Goal: Task Accomplishment & Management: Complete application form

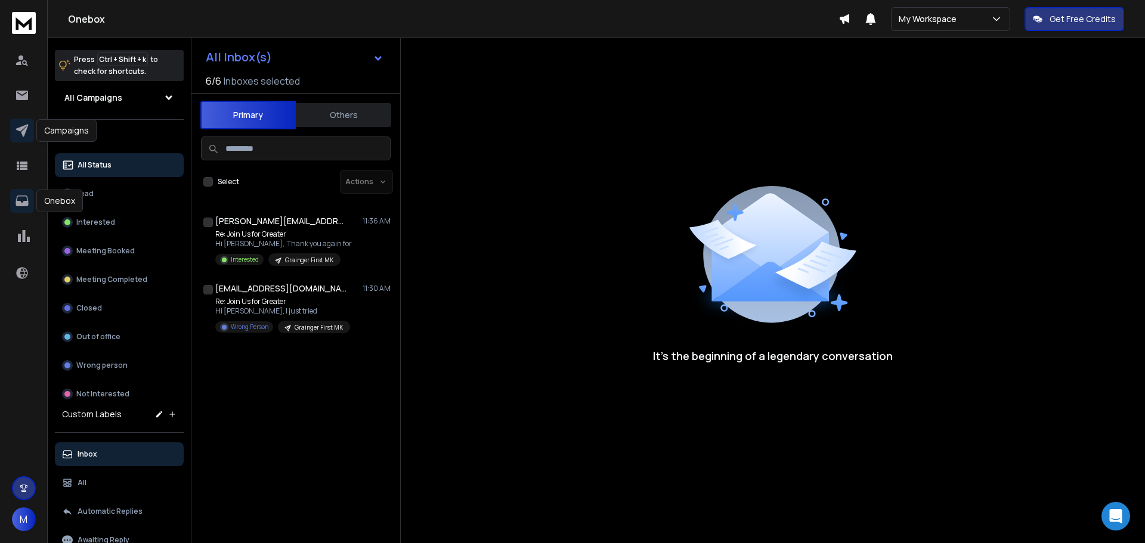
click at [26, 134] on icon at bounding box center [22, 130] width 14 height 14
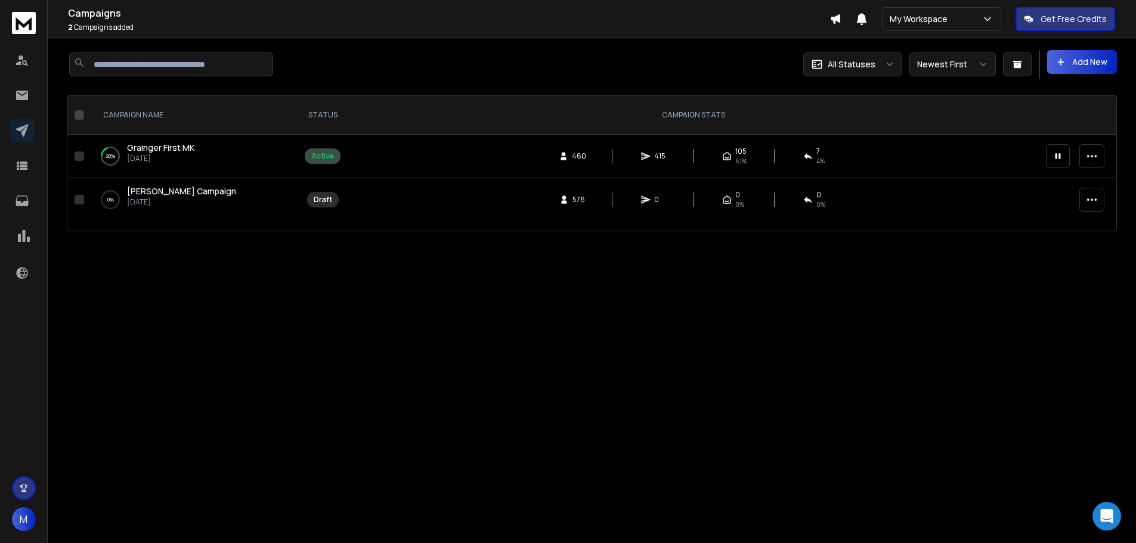
click at [1094, 60] on button "Add New" at bounding box center [1083, 62] width 70 height 24
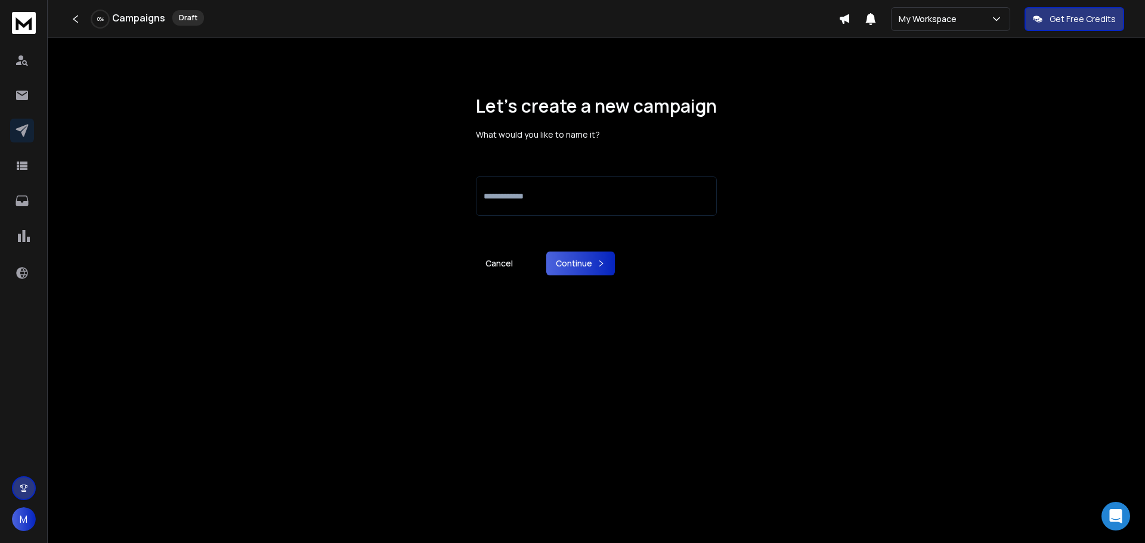
click at [595, 190] on input at bounding box center [596, 196] width 241 height 39
click at [521, 197] on input "**********" at bounding box center [596, 196] width 241 height 39
type input "**********"
click at [593, 263] on button "Continue" at bounding box center [580, 264] width 69 height 24
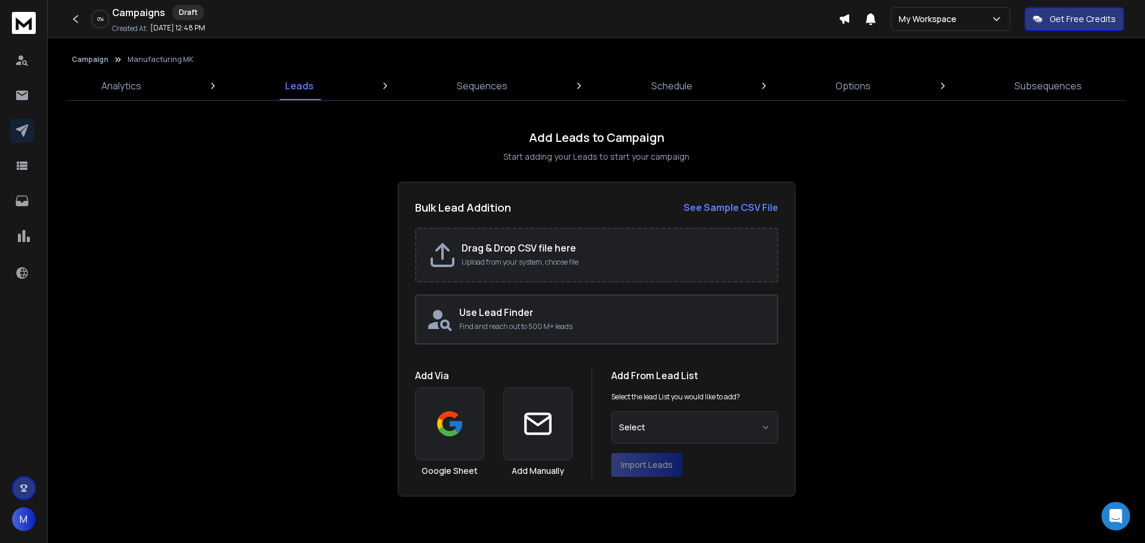
click at [617, 265] on p "Upload from your system, choose file" at bounding box center [614, 263] width 304 height 10
type input "**********"
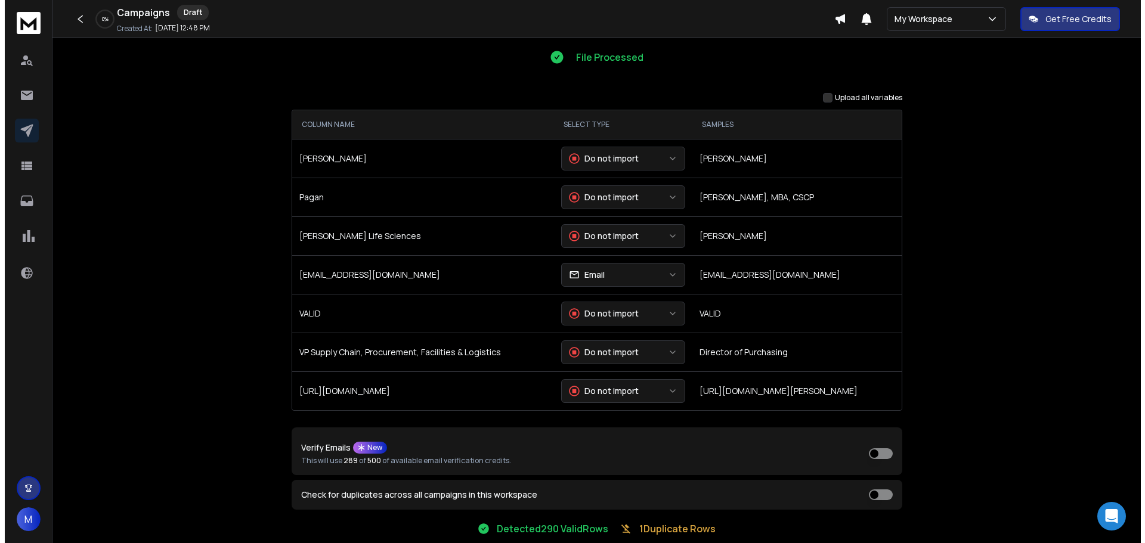
scroll to position [118, 0]
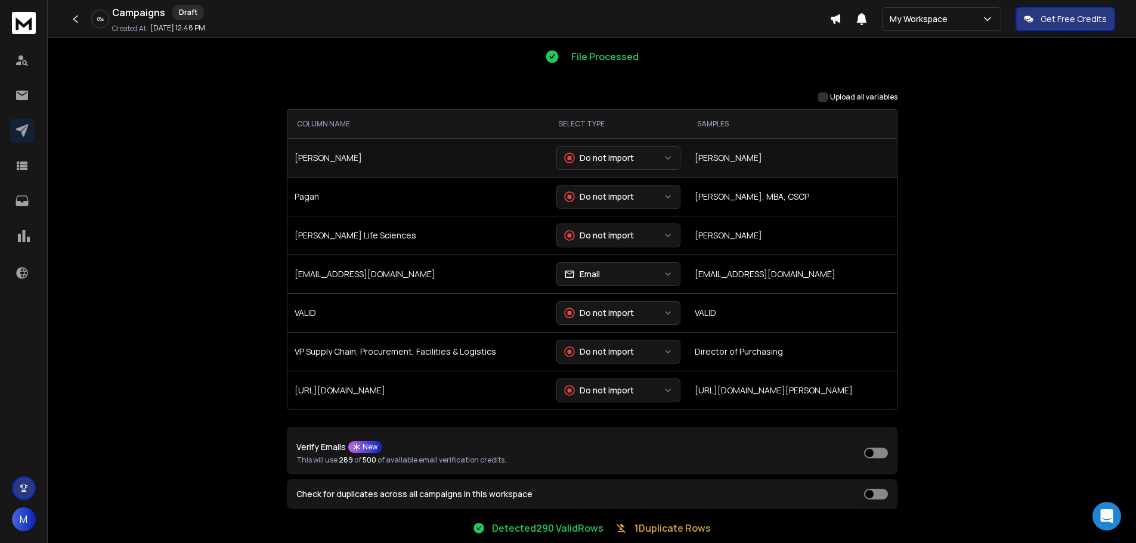
click at [672, 161] on button "Do not import" at bounding box center [619, 158] width 124 height 24
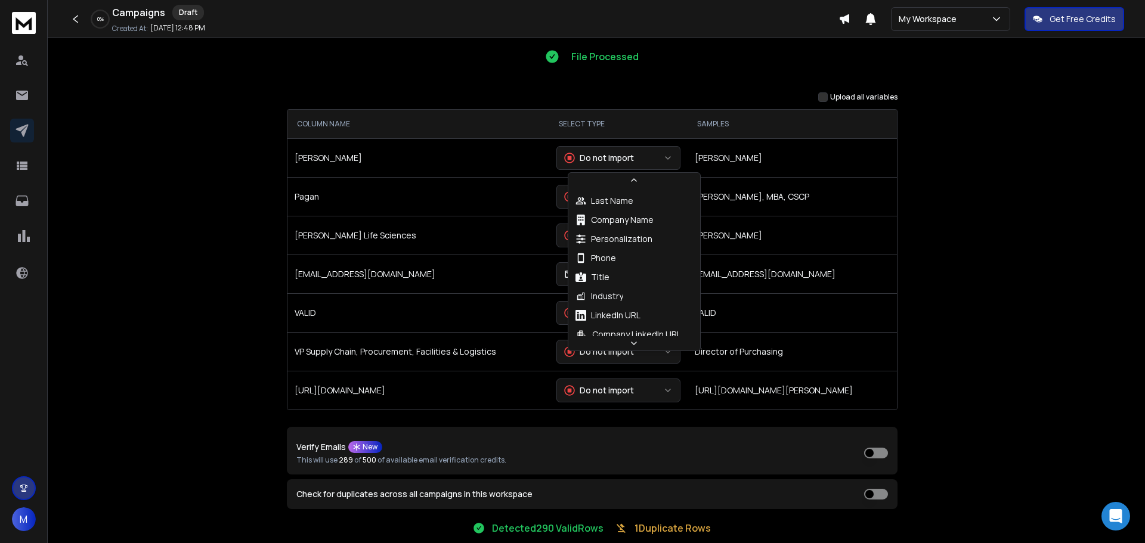
scroll to position [0, 0]
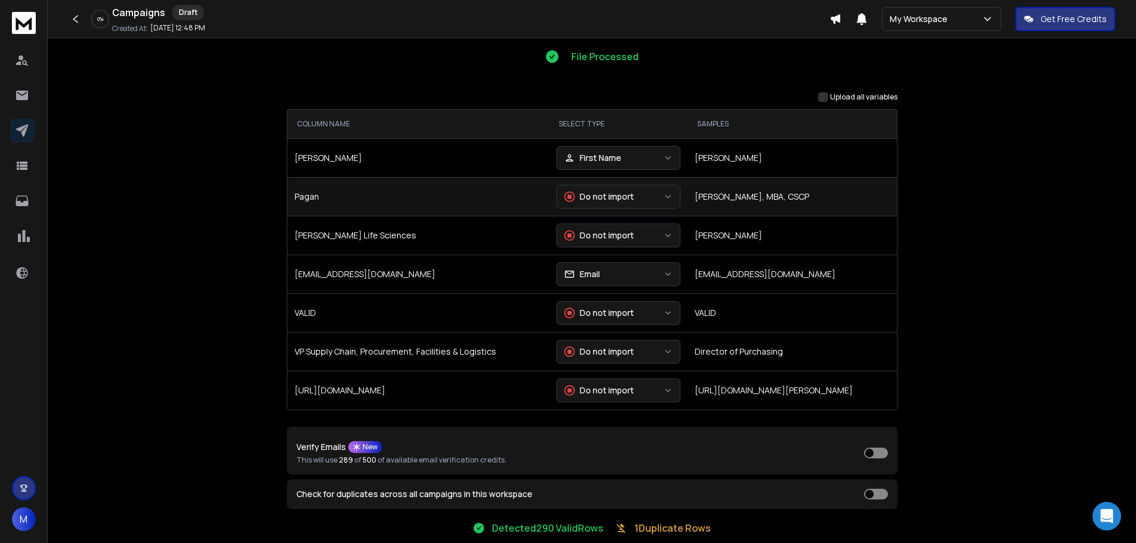
click at [634, 199] on div "Do not import" at bounding box center [599, 197] width 70 height 12
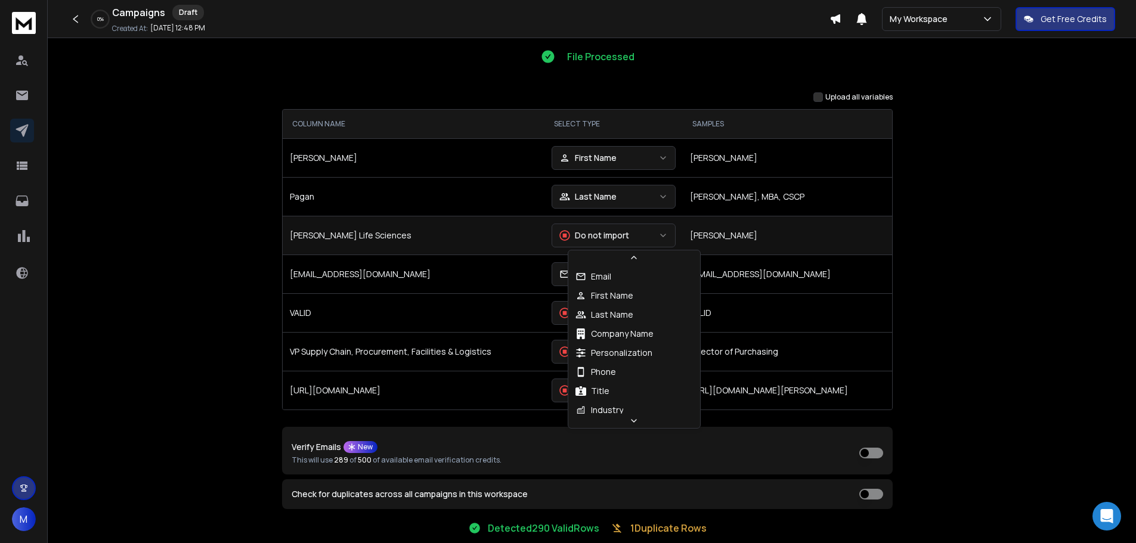
click at [650, 233] on button "Do not import" at bounding box center [614, 236] width 124 height 24
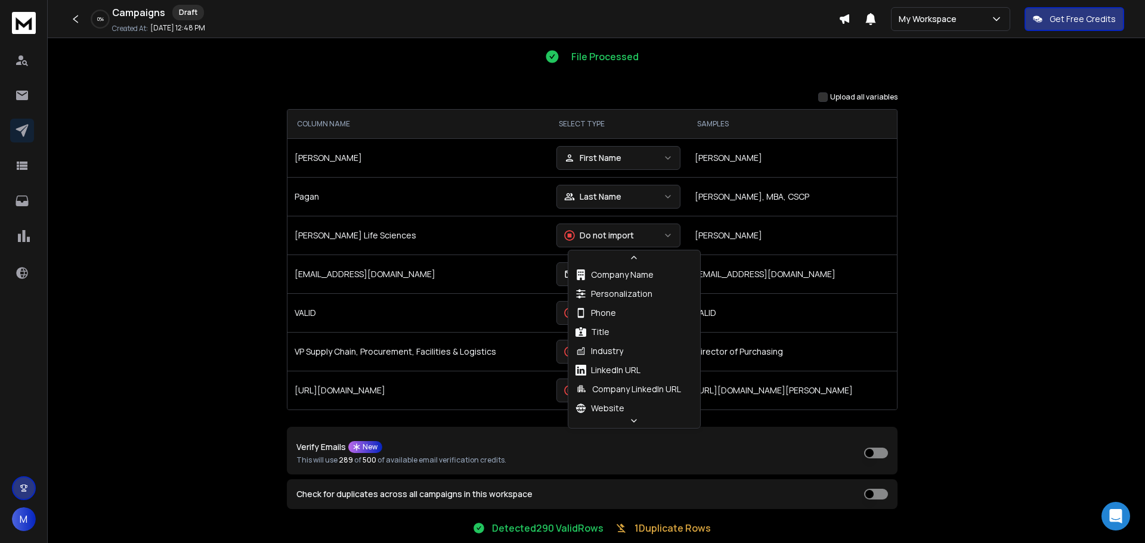
scroll to position [58, 0]
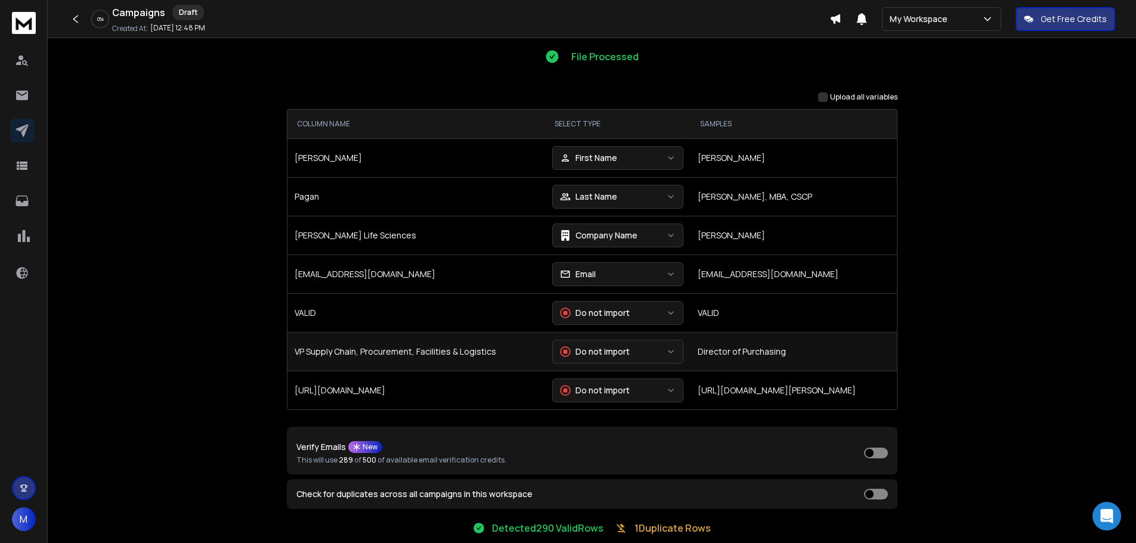
click at [640, 350] on button "Do not import" at bounding box center [617, 352] width 131 height 24
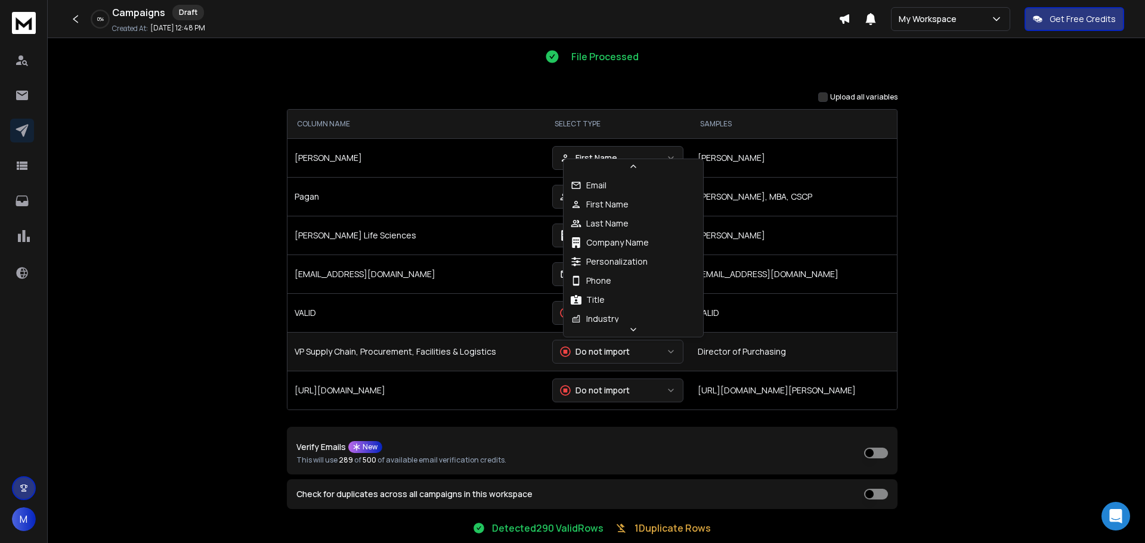
scroll to position [121, 0]
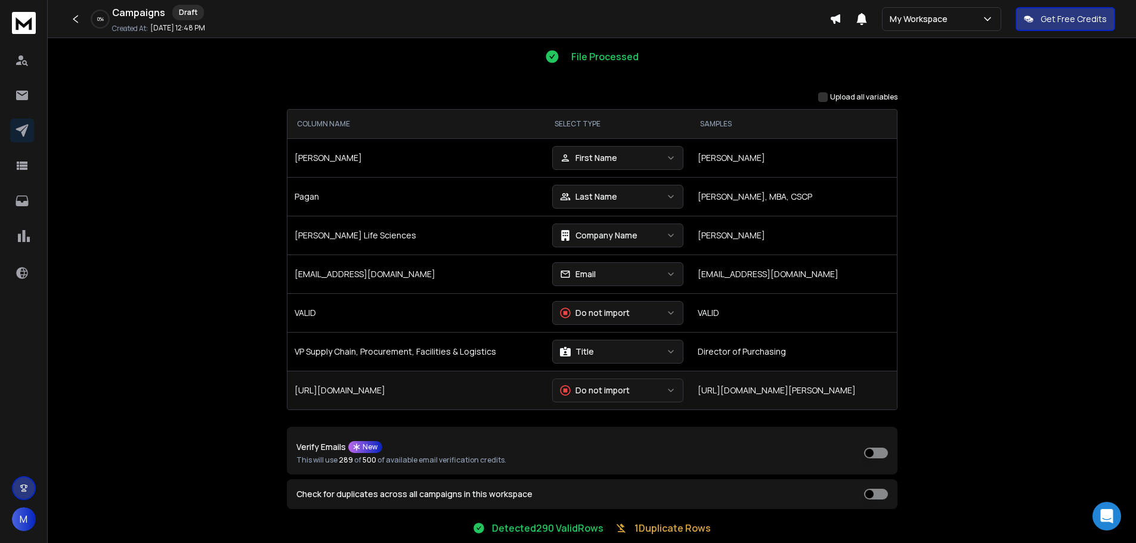
drag, startPoint x: 635, startPoint y: 392, endPoint x: 602, endPoint y: 392, distance: 33.4
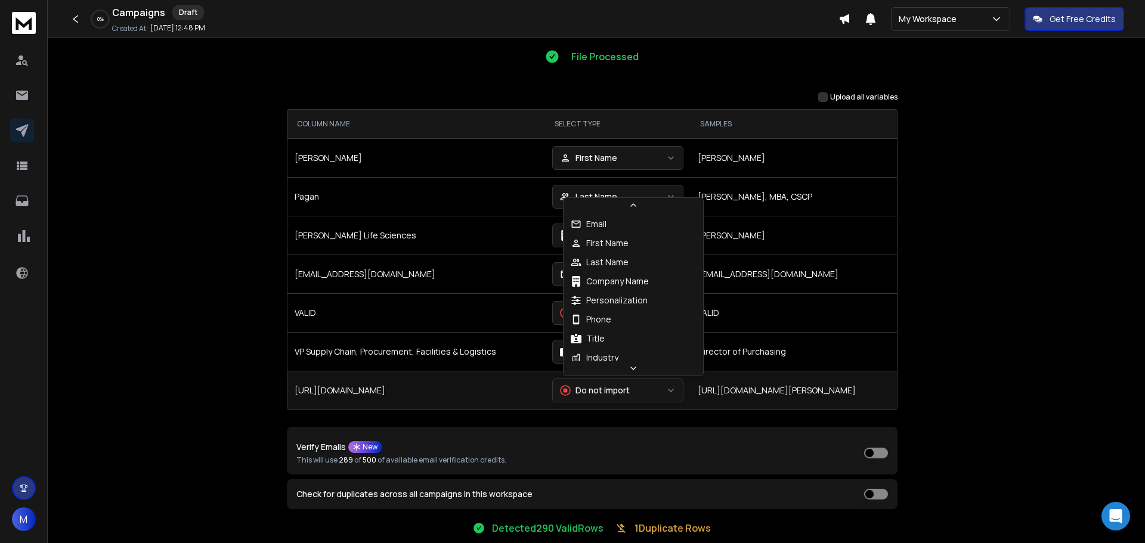
click at [585, 393] on div "Do not import" at bounding box center [595, 391] width 70 height 12
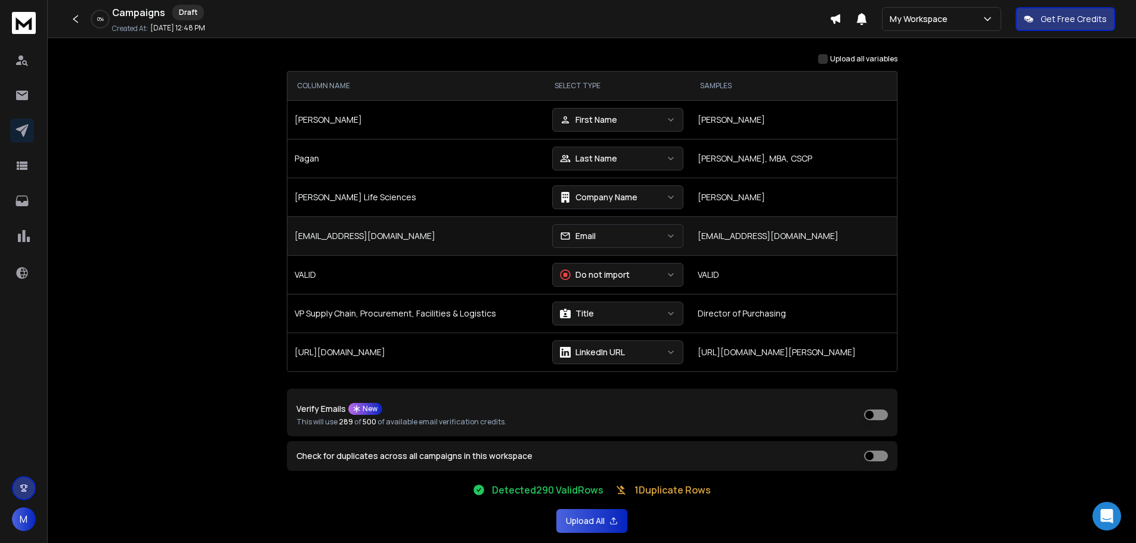
scroll to position [165, 0]
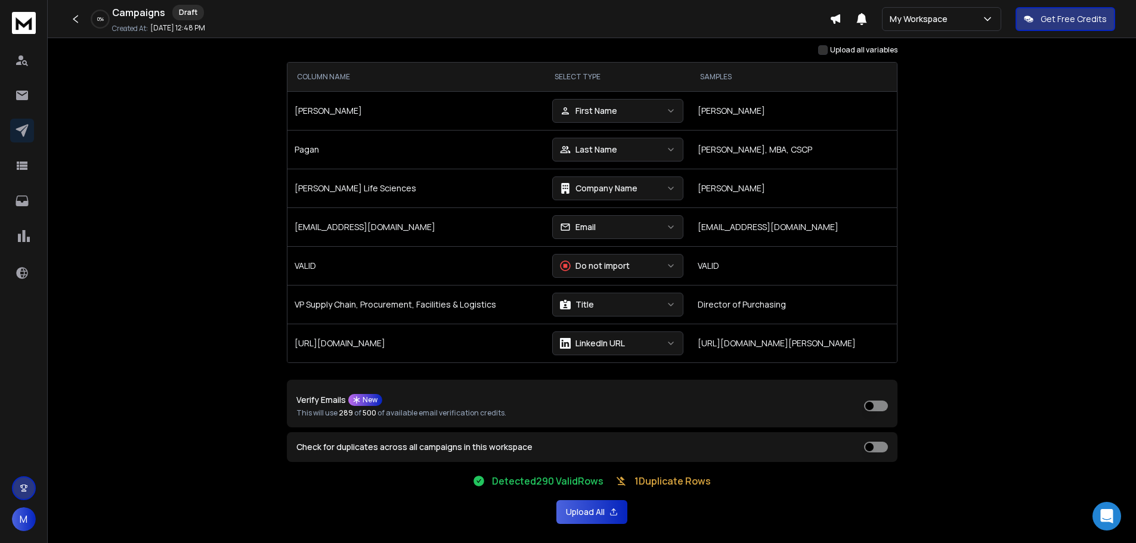
click at [867, 452] on button "Check for duplicates across all campaigns in this workspace" at bounding box center [876, 447] width 24 height 11
click at [876, 452] on button "Check for duplicates across all campaigns in this workspace" at bounding box center [876, 447] width 24 height 11
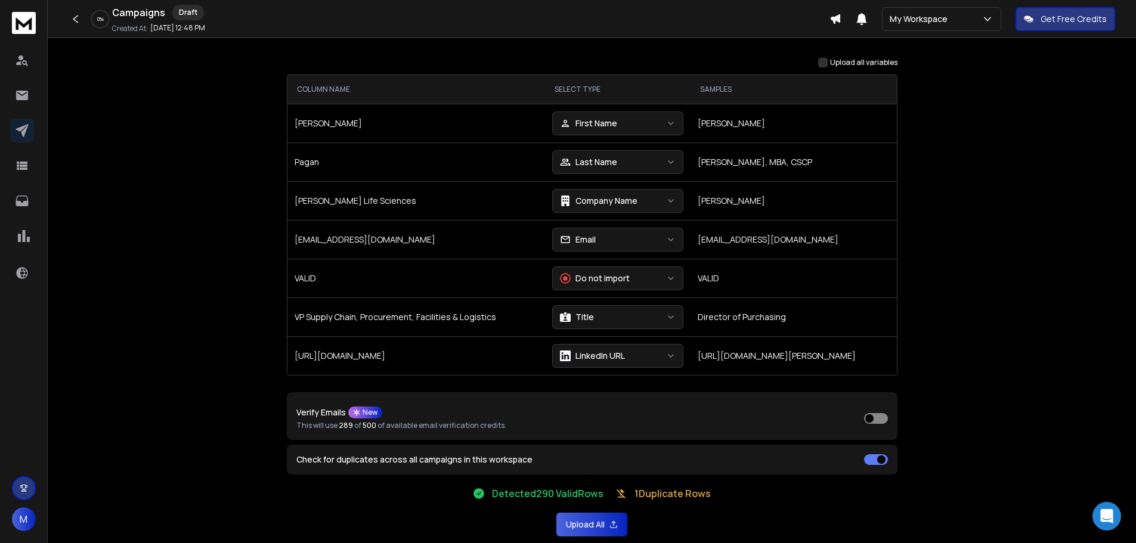
scroll to position [153, 0]
click at [608, 526] on button "Upload All" at bounding box center [592, 524] width 71 height 24
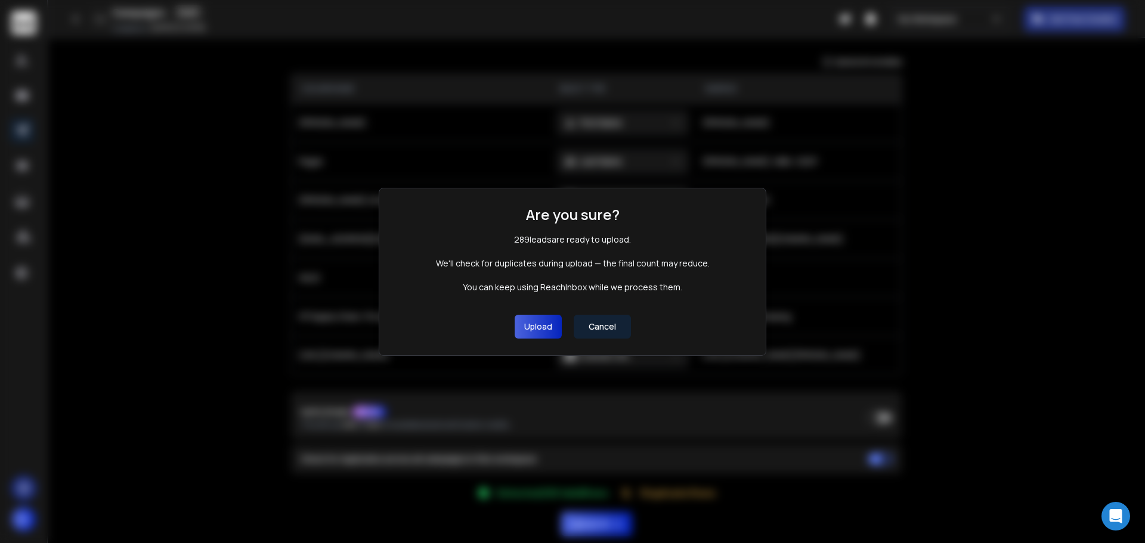
click at [533, 325] on button "Upload" at bounding box center [538, 327] width 47 height 24
